Goal: Communication & Community: Answer question/provide support

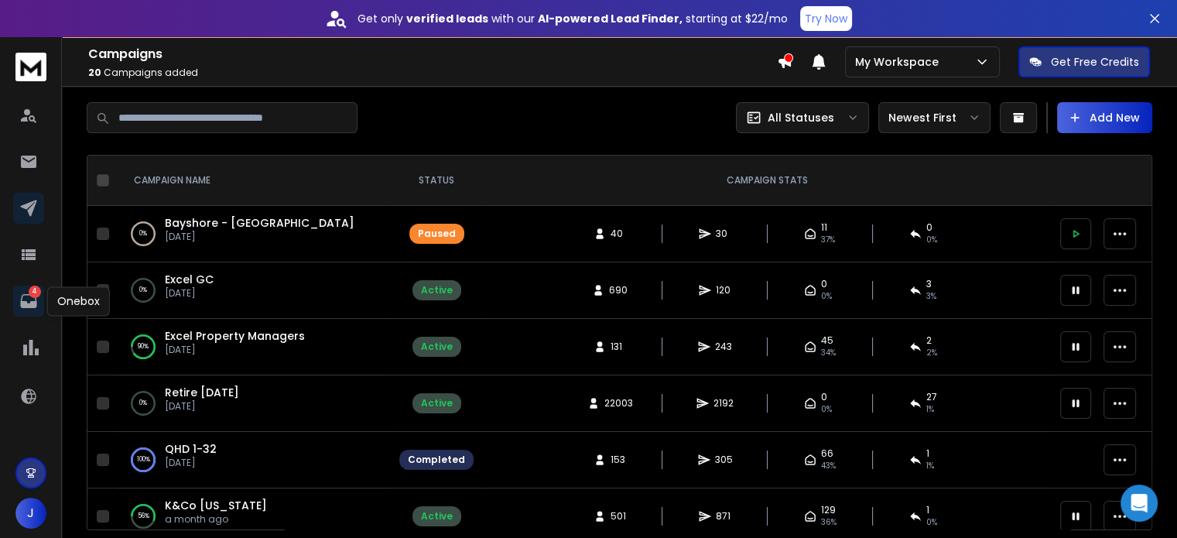
click at [26, 296] on icon at bounding box center [28, 301] width 19 height 19
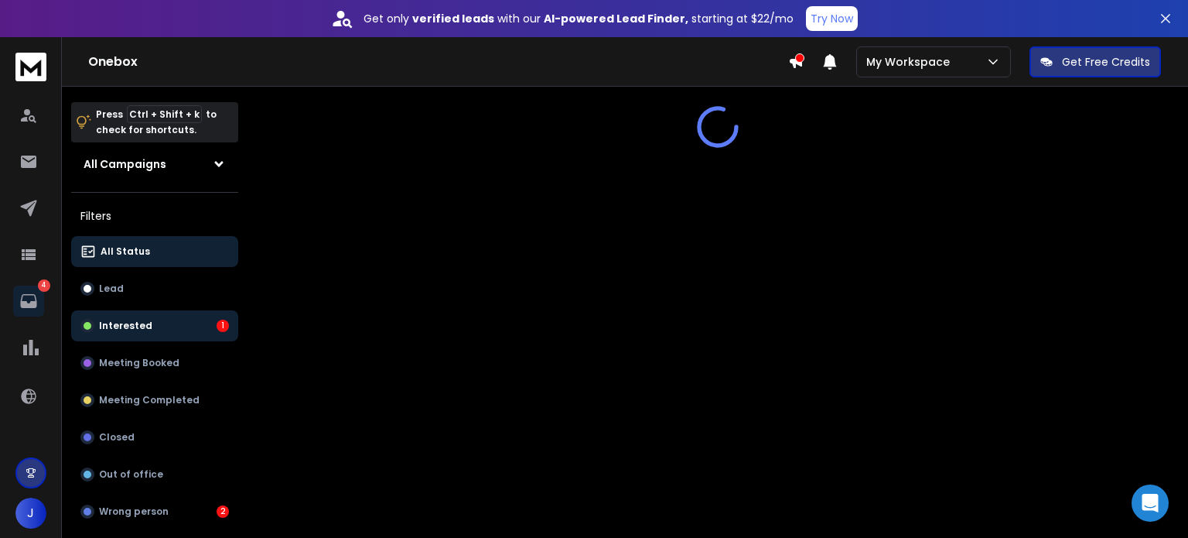
click at [125, 325] on p "Interested" at bounding box center [125, 326] width 53 height 12
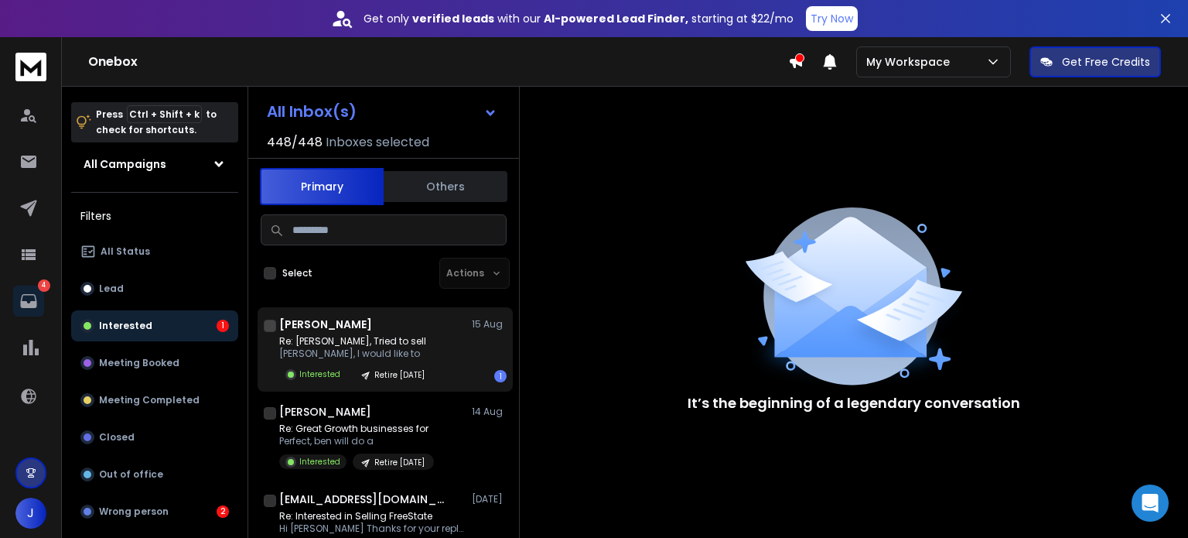
click at [364, 333] on div "[PERSON_NAME] [DATE] Re: [PERSON_NAME], Tried to sell [PERSON_NAME], I would li…" at bounding box center [392, 349] width 227 height 66
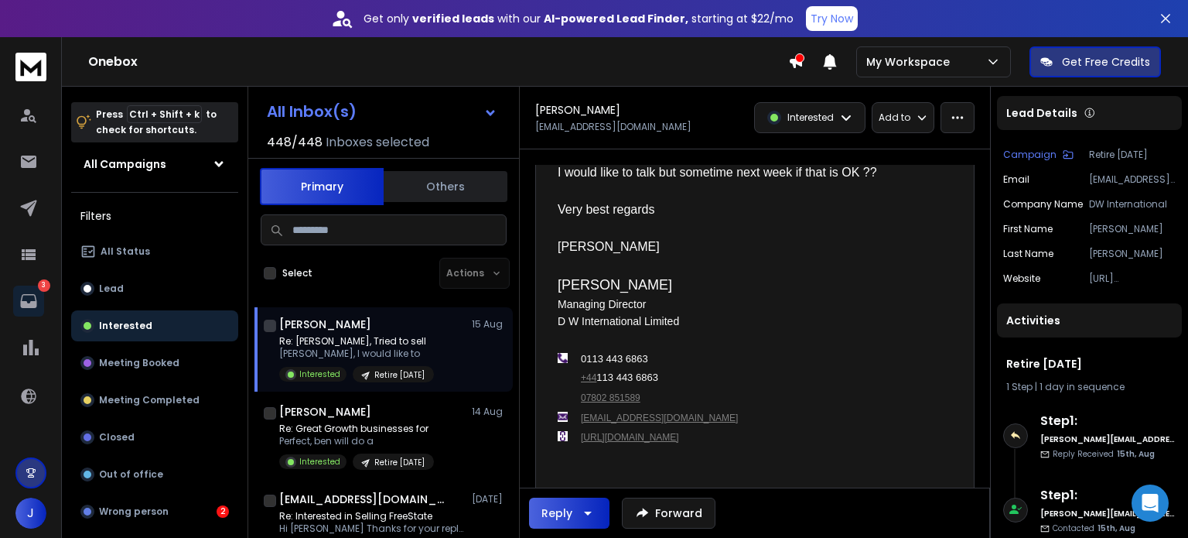
scroll to position [266, 0]
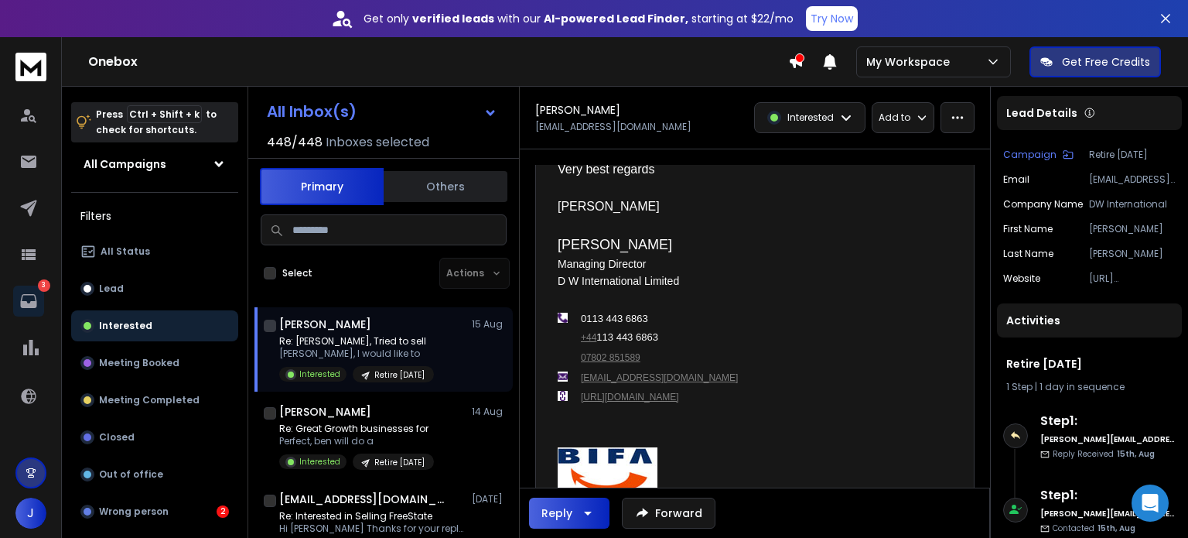
click at [671, 392] on link "[URL][DOMAIN_NAME]" at bounding box center [630, 397] width 98 height 11
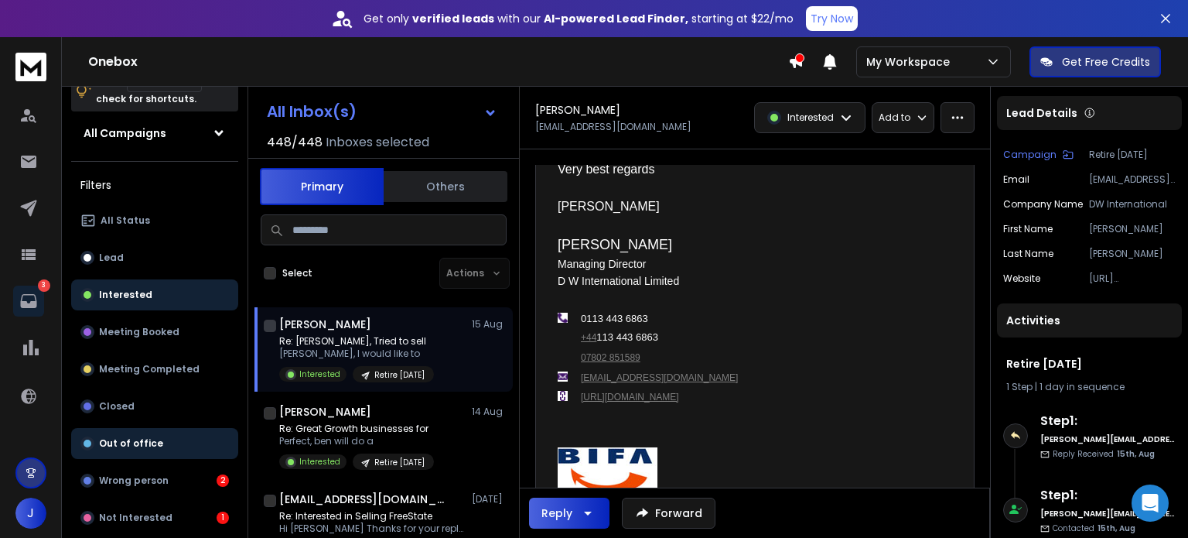
scroll to position [118, 0]
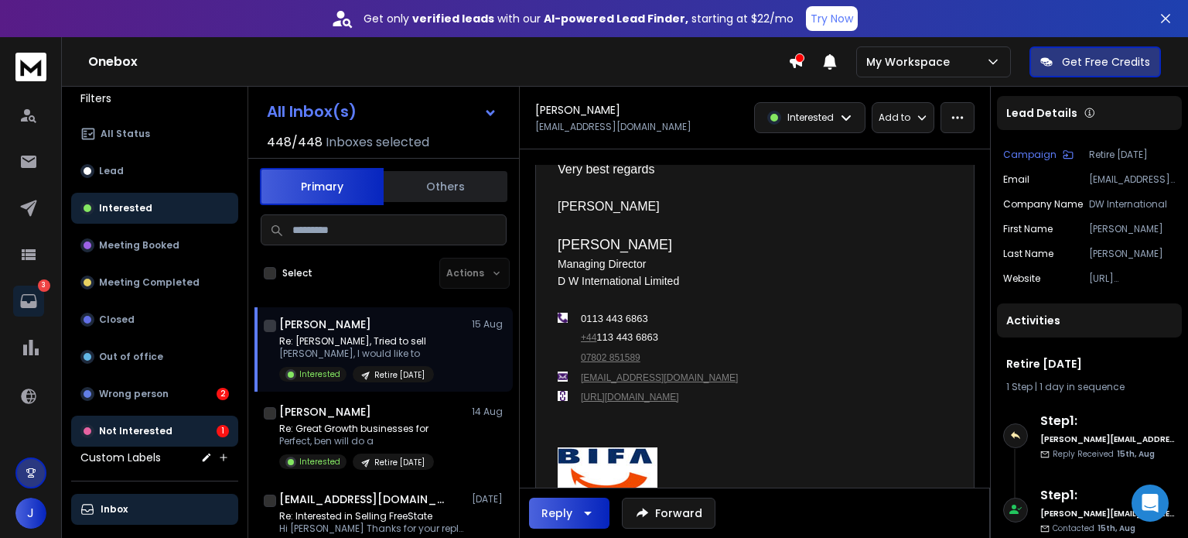
click at [135, 437] on div "Not Interested" at bounding box center [126, 431] width 92 height 14
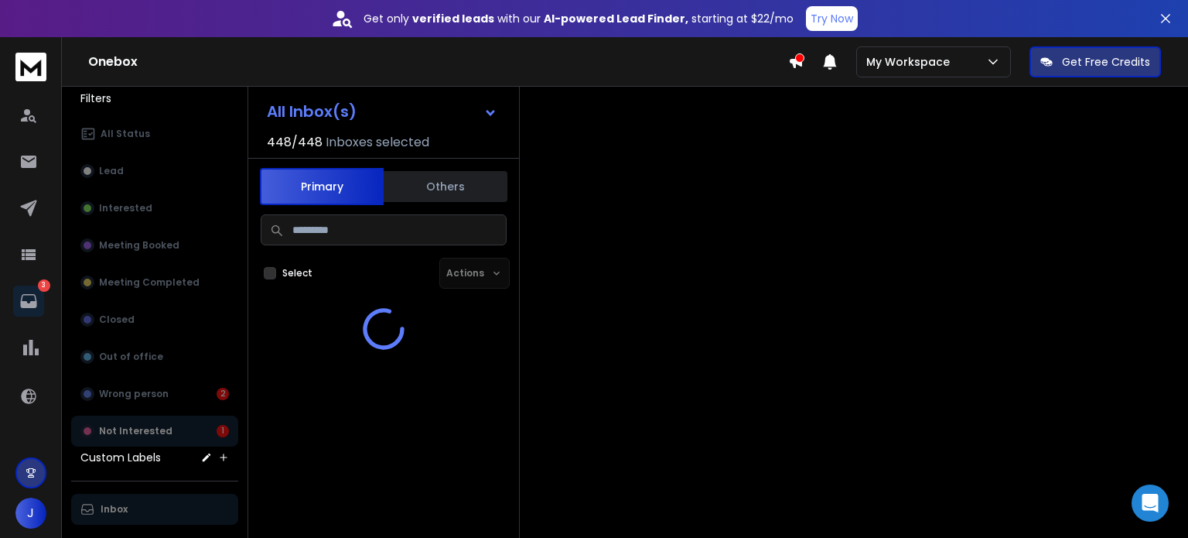
scroll to position [0, 0]
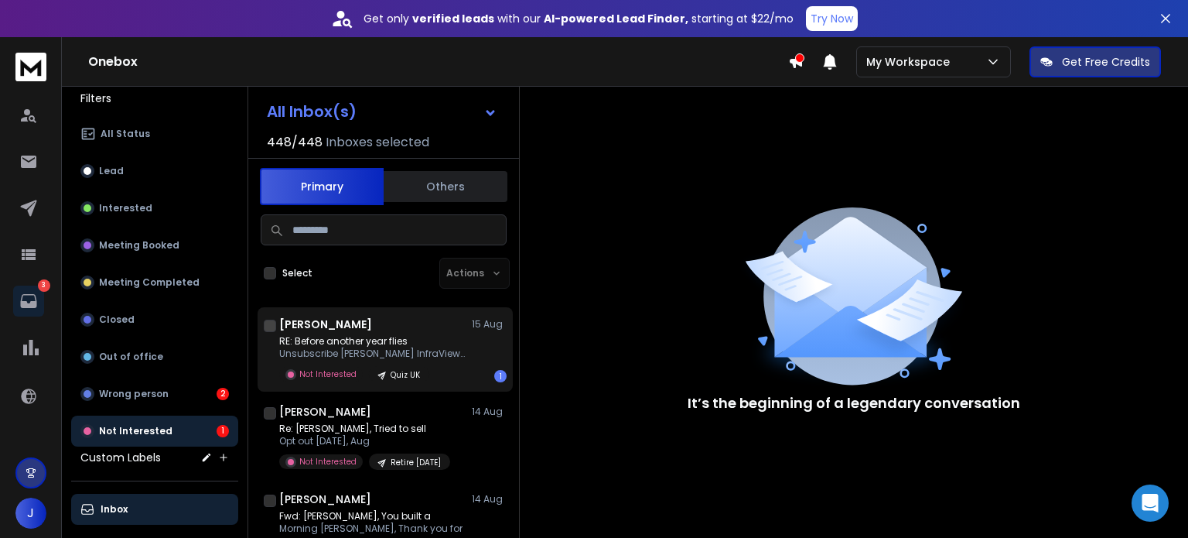
click at [375, 347] on p "Unsubscribe [PERSON_NAME] InfraView InfraView" at bounding box center [372, 353] width 186 height 12
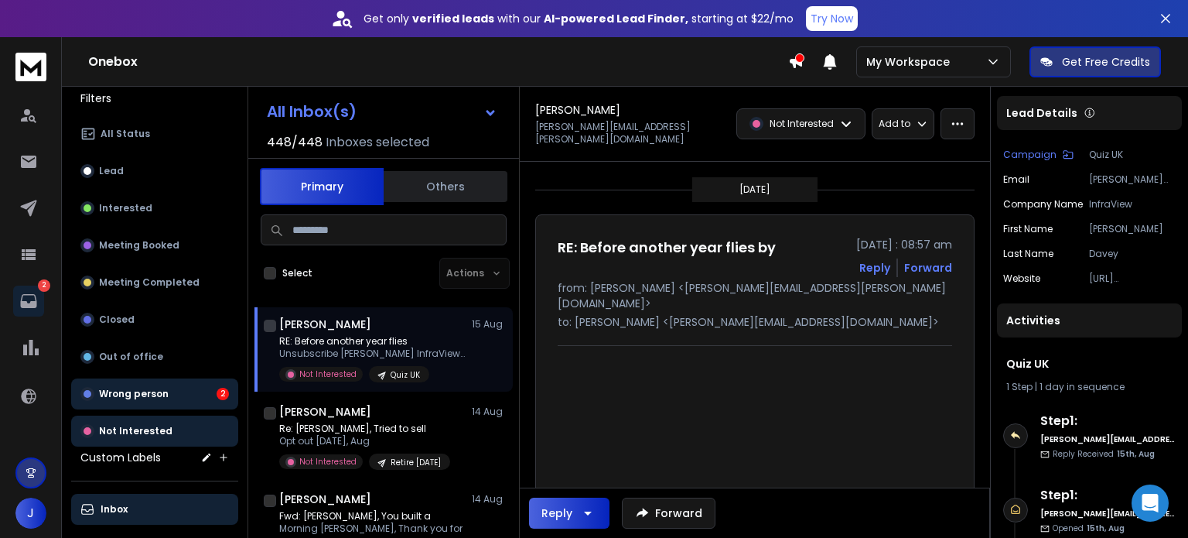
click at [134, 392] on p "Wrong person" at bounding box center [134, 394] width 70 height 12
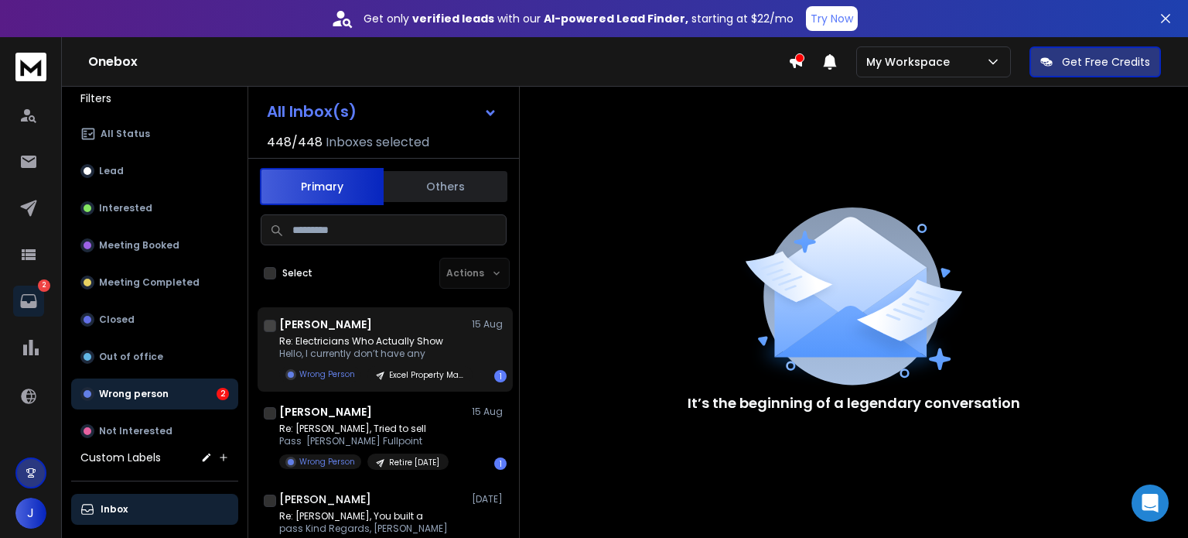
click at [344, 349] on p "Hello, I currently don’t have any" at bounding box center [372, 353] width 186 height 12
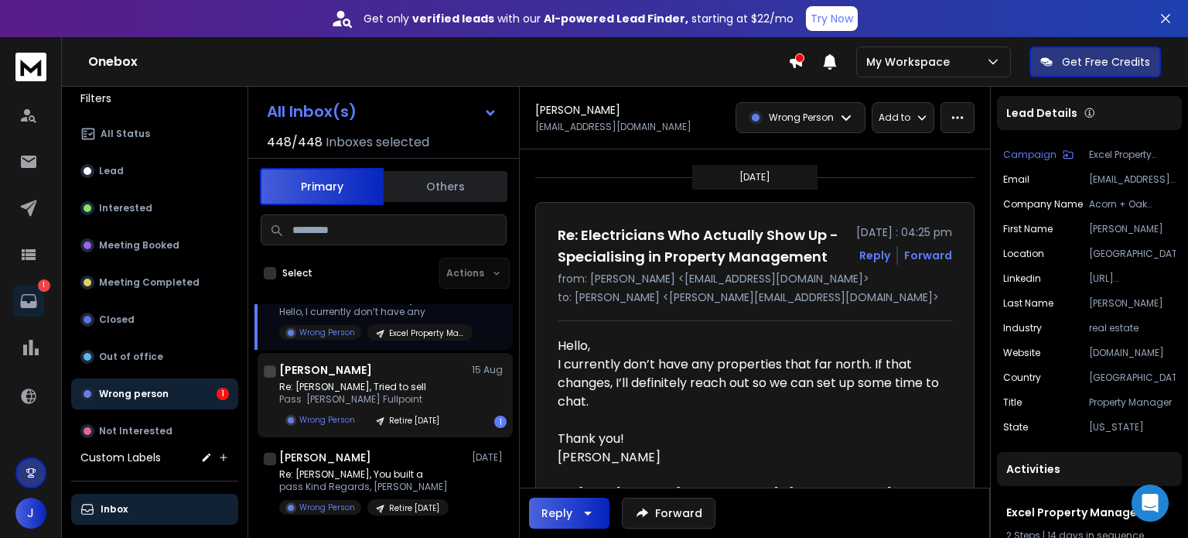
scroll to position [53, 0]
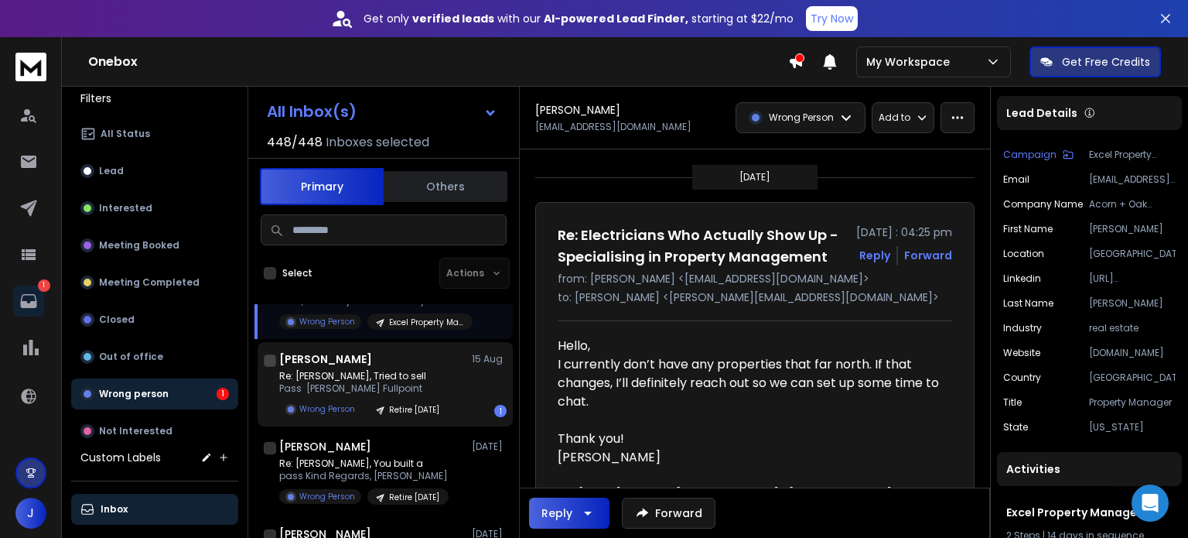
click at [405, 379] on p "Re: [PERSON_NAME], Tried to sell" at bounding box center [363, 376] width 169 height 12
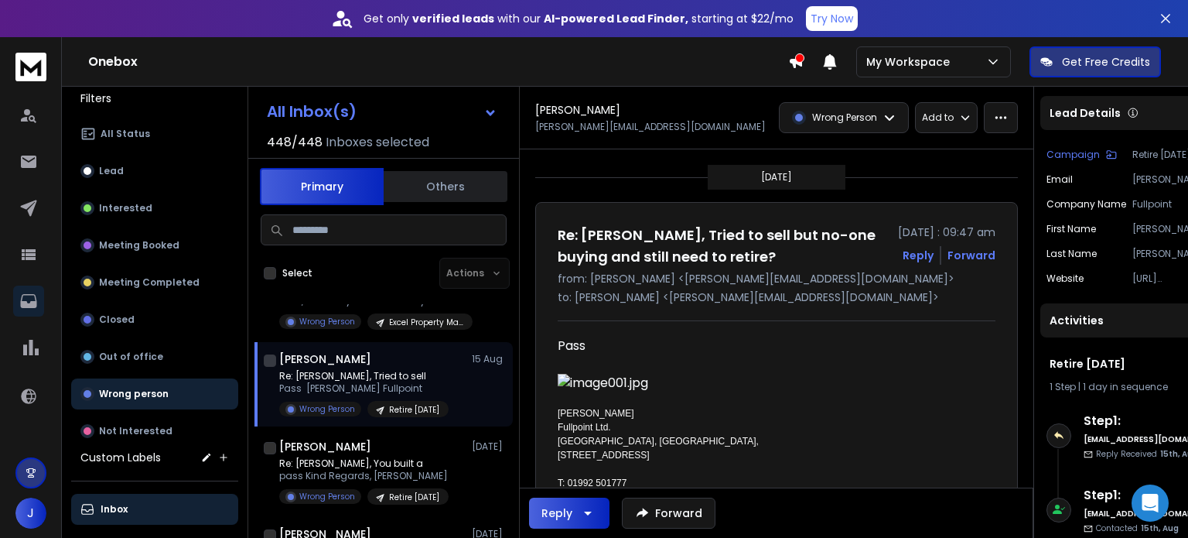
click at [340, 382] on p "Pass ￼ [PERSON_NAME] Fullpoint" at bounding box center [363, 388] width 169 height 12
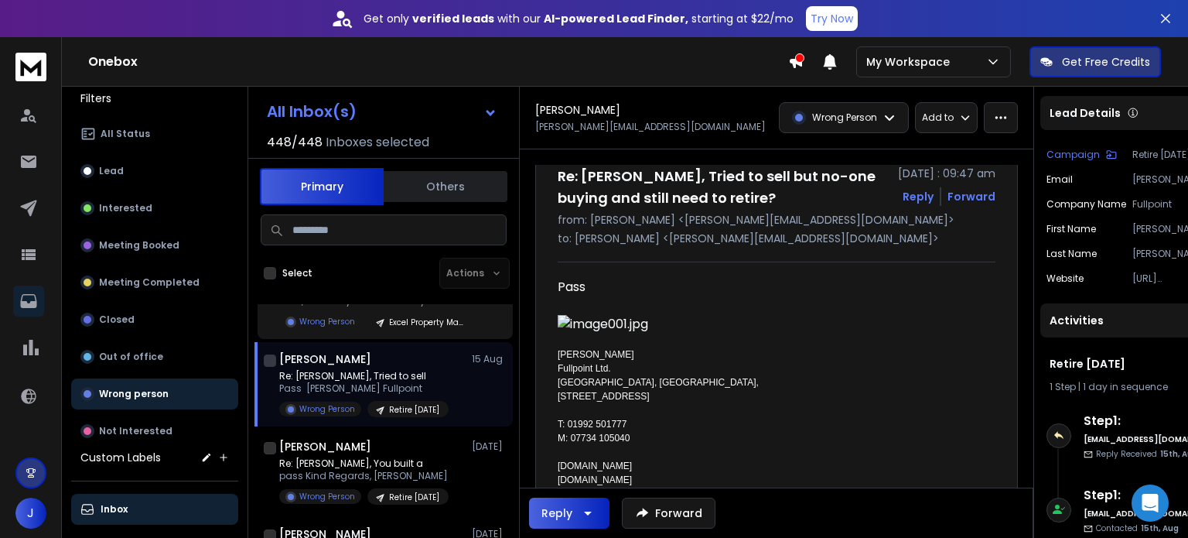
scroll to position [0, 0]
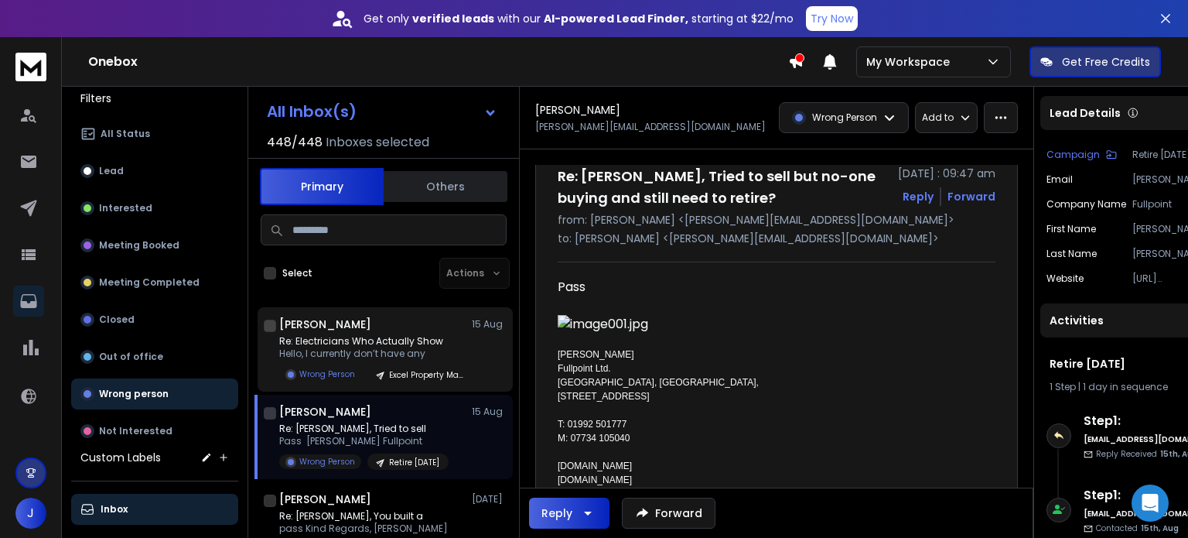
click at [360, 331] on div "[PERSON_NAME] [DATE]" at bounding box center [392, 323] width 227 height 15
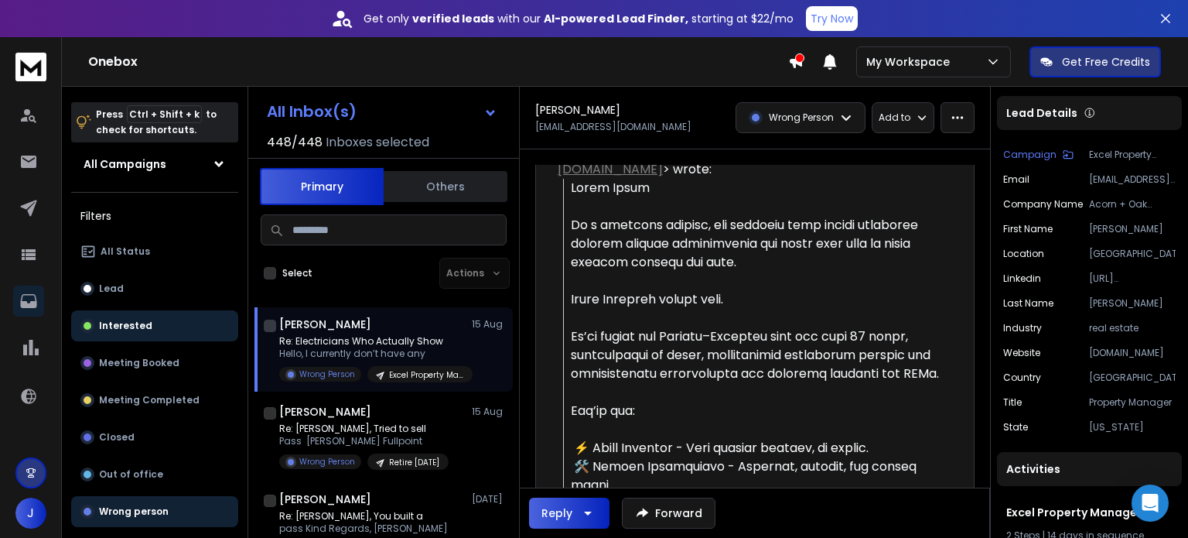
click at [115, 327] on p "Interested" at bounding box center [125, 326] width 53 height 12
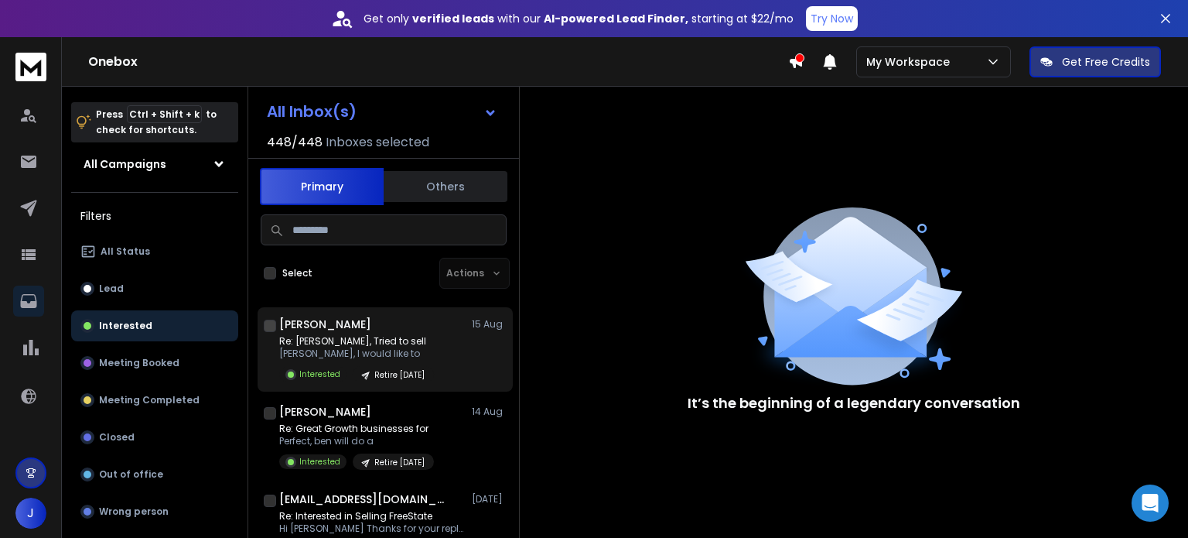
click at [408, 341] on p "Re: [PERSON_NAME], Tried to sell" at bounding box center [356, 341] width 155 height 12
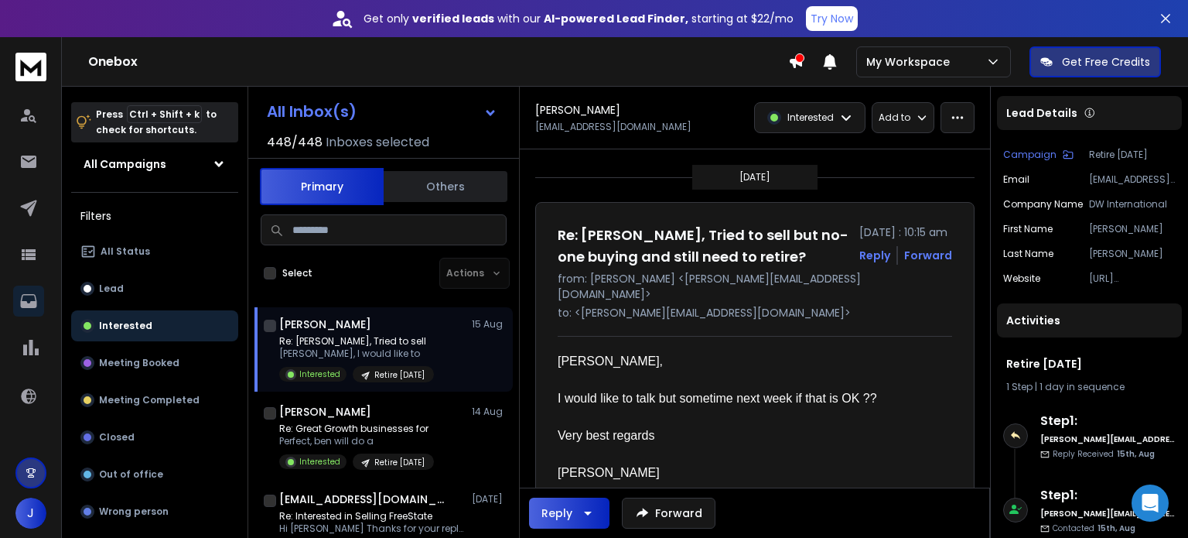
click at [591, 509] on icon "button" at bounding box center [588, 513] width 19 height 19
click at [668, 508] on button "Forward" at bounding box center [669, 513] width 94 height 31
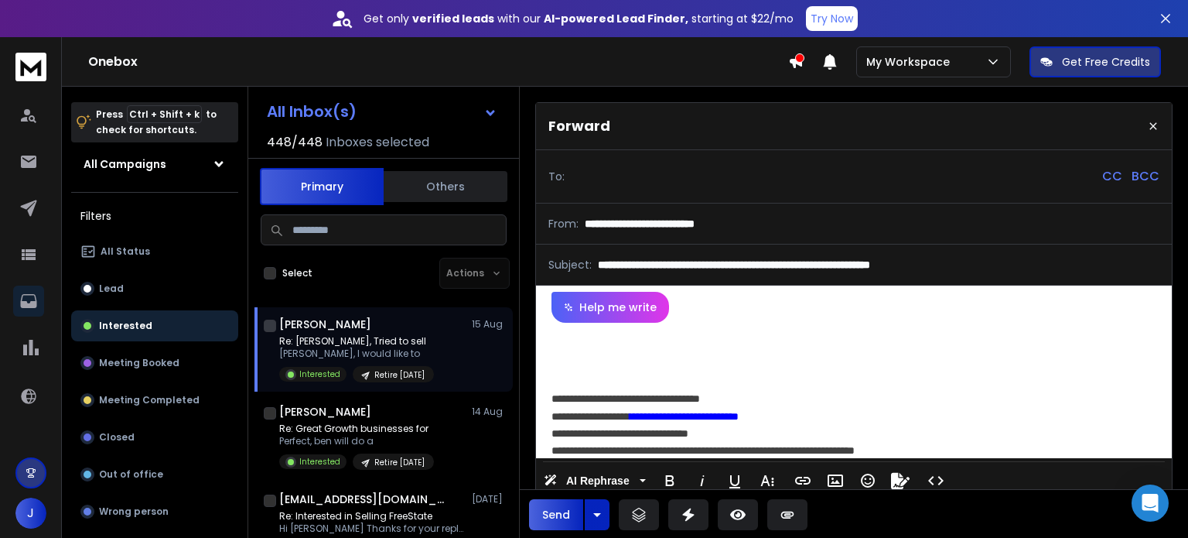
click at [652, 173] on input at bounding box center [625, 176] width 108 height 28
paste input
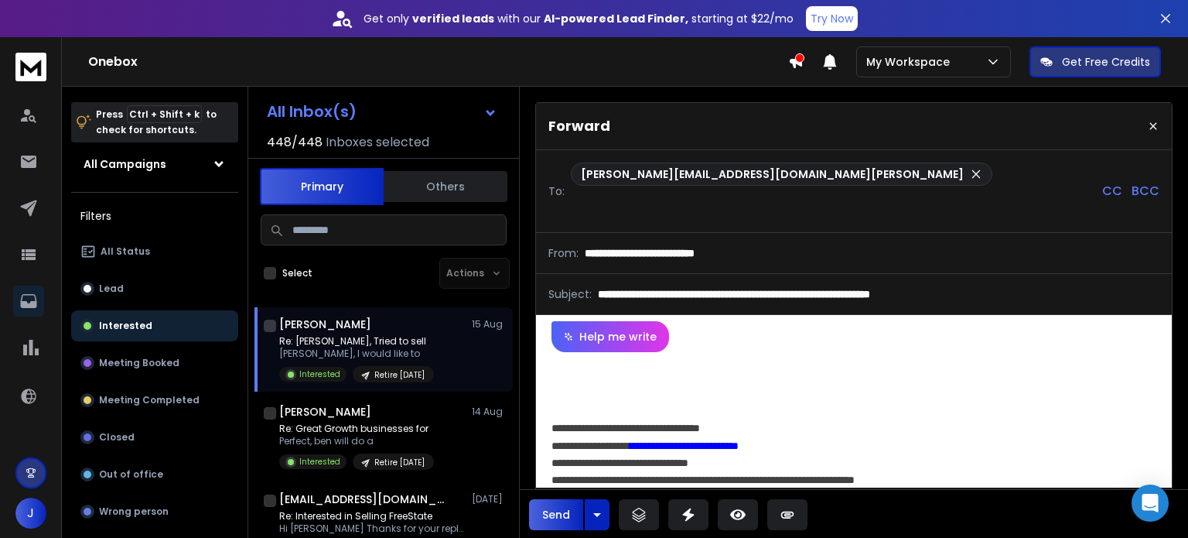
paste input
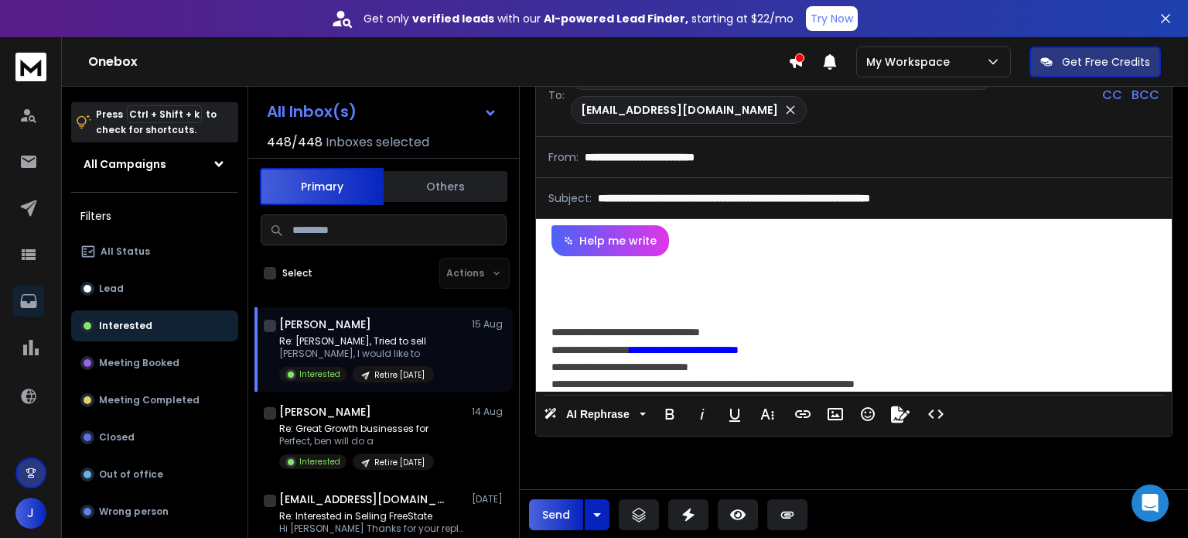
scroll to position [101, 0]
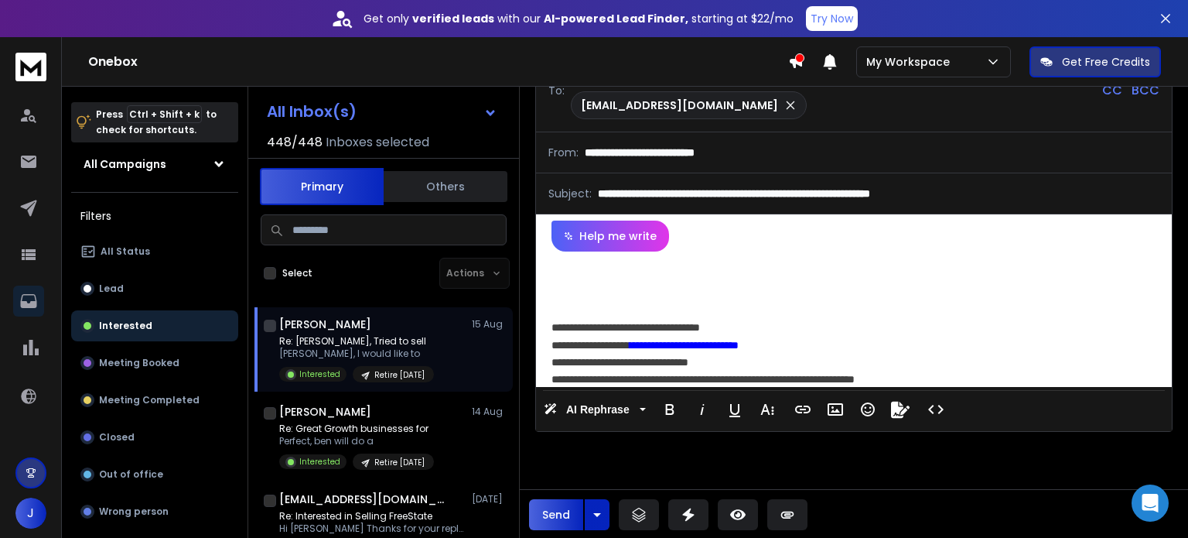
click at [675, 268] on div at bounding box center [854, 275] width 605 height 17
click at [558, 520] on button "Send" at bounding box center [556, 514] width 54 height 31
